Goal: Task Accomplishment & Management: Manage account settings

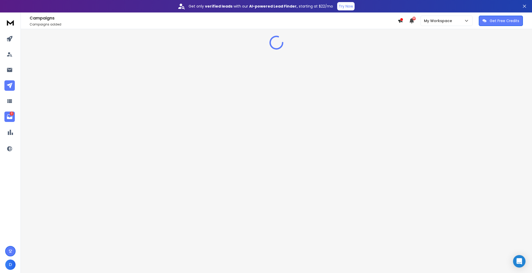
click at [12, 114] on p "2" at bounding box center [12, 113] width 4 height 4
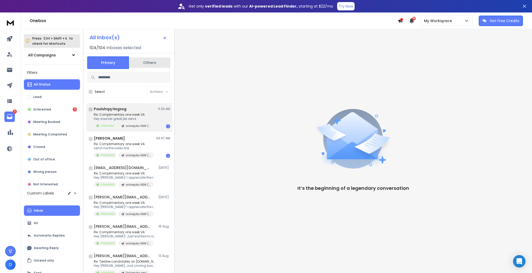
click at [128, 113] on p "Re: Complimentary one week VA" at bounding box center [124, 114] width 60 height 4
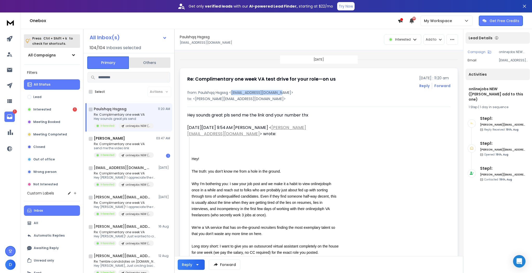
drag, startPoint x: 283, startPoint y: 92, endPoint x: 232, endPoint y: 94, distance: 51.4
click at [232, 94] on p "from: Paulshqq Hsgssg <paulshqqhsgssg@gmail.com>" at bounding box center [318, 92] width 263 height 5
copy p "paulshqqhsgssg@gmail.com"
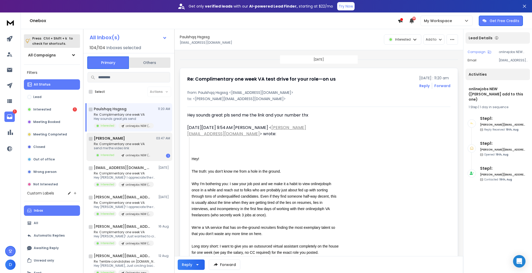
click at [114, 142] on p "Re: Complimentary one week VA" at bounding box center [124, 144] width 60 height 4
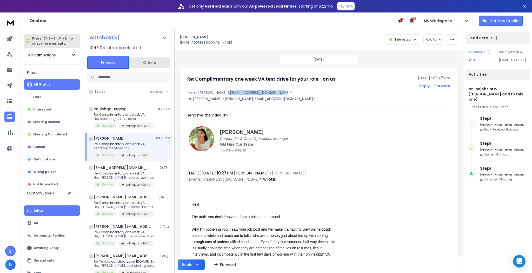
drag, startPoint x: 283, startPoint y: 92, endPoint x: 226, endPoint y: 92, distance: 57.6
click at [226, 92] on p "from: Deolie Gomez <team@goldmedalcoaching.info>" at bounding box center [318, 92] width 263 height 5
drag, startPoint x: 226, startPoint y: 92, endPoint x: 230, endPoint y: 93, distance: 4.1
click at [230, 93] on p "from: Deolie Gomez <team@goldmedalcoaching.info>" at bounding box center [318, 92] width 263 height 5
copy p "team@goldmedalcoaching.info"
